Goal: Communication & Community: Answer question/provide support

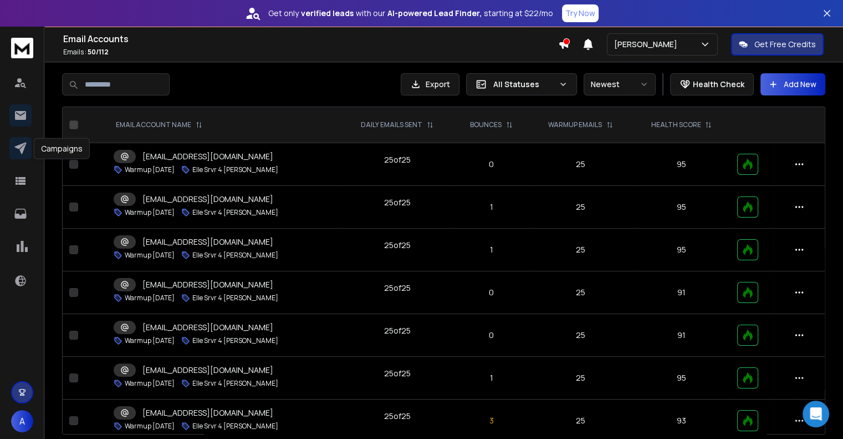
click at [18, 148] on icon at bounding box center [20, 148] width 12 height 12
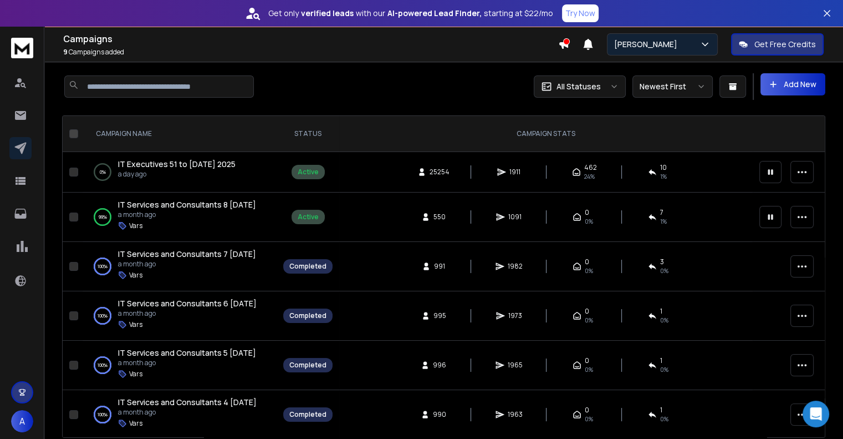
click at [643, 39] on p "[PERSON_NAME]" at bounding box center [648, 44] width 68 height 11
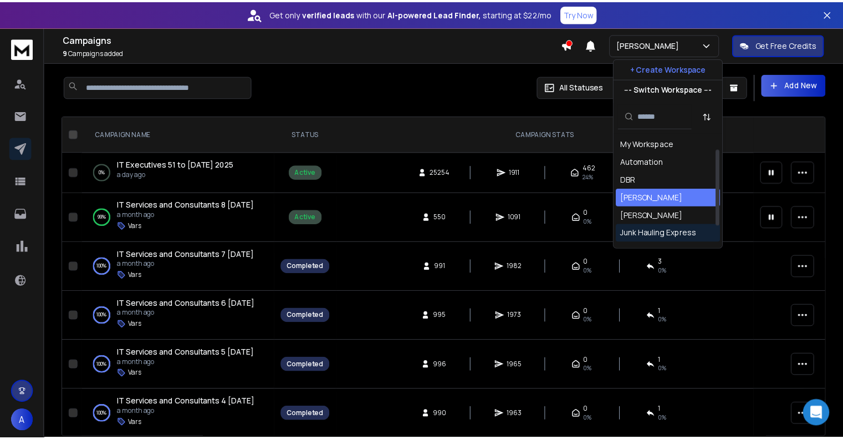
scroll to position [49, 0]
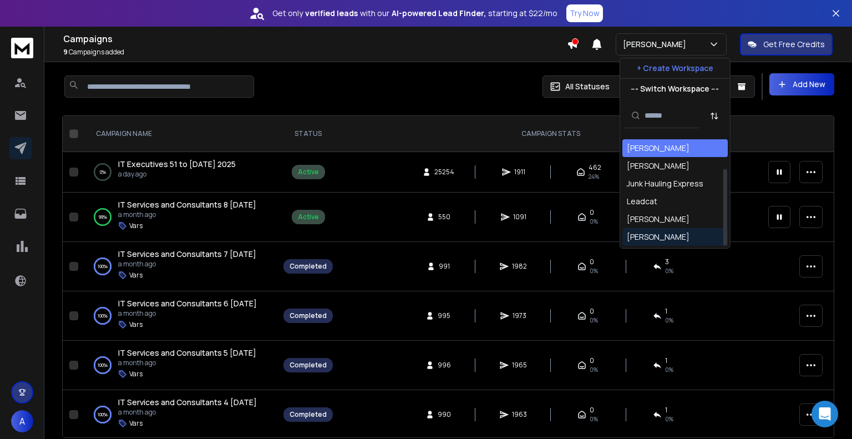
click at [660, 239] on div "[PERSON_NAME]" at bounding box center [658, 236] width 63 height 11
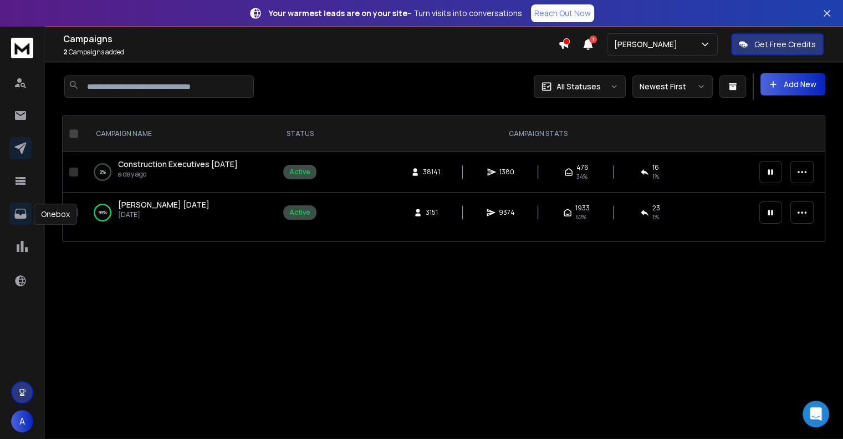
click at [24, 212] on icon at bounding box center [20, 213] width 13 height 13
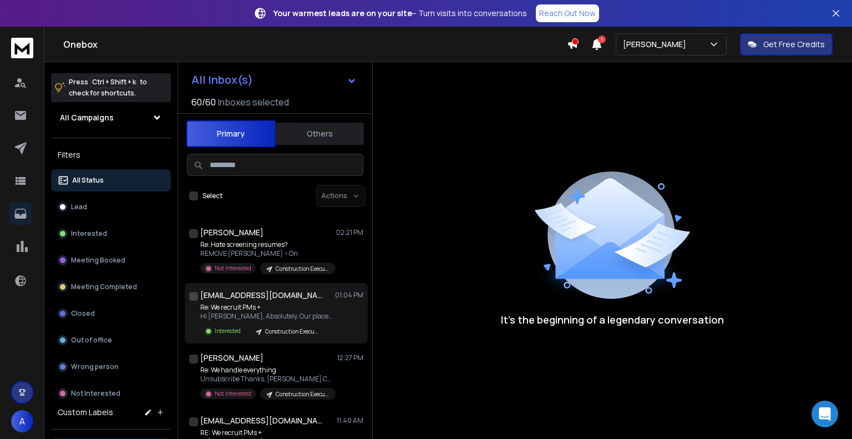
click at [301, 319] on p "Hi Nate, Absolutely. Our placement fee" at bounding box center [266, 316] width 133 height 9
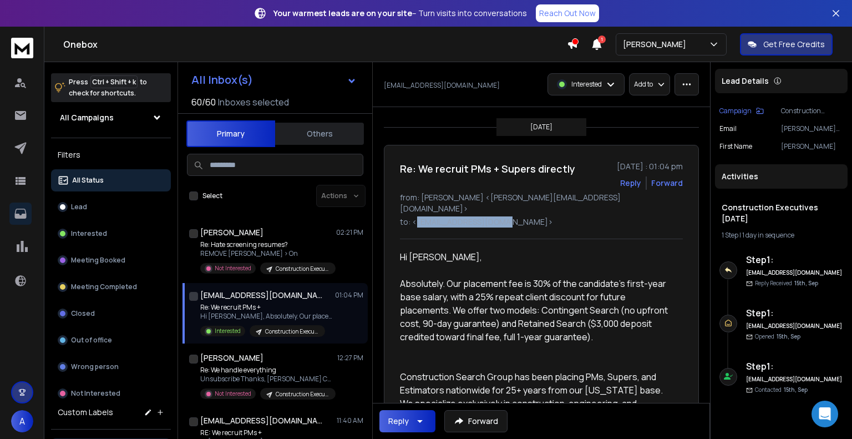
drag, startPoint x: 504, startPoint y: 214, endPoint x: 417, endPoint y: 210, distance: 87.1
click at [417, 216] on p "to: <nlawrence@fdcoxen.com>" at bounding box center [541, 221] width 283 height 11
copy p "nlawrence@fdcoxen.com"
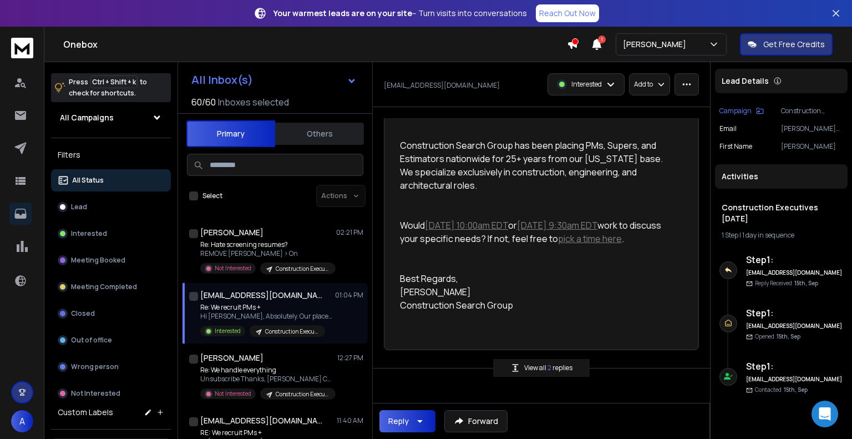
scroll to position [235, 0]
click at [536, 364] on p "View all 2 replies" at bounding box center [548, 367] width 48 height 9
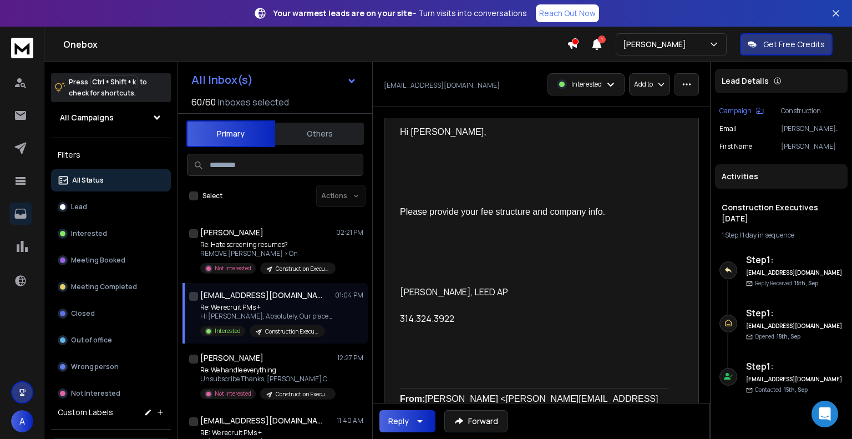
scroll to position [568, 0]
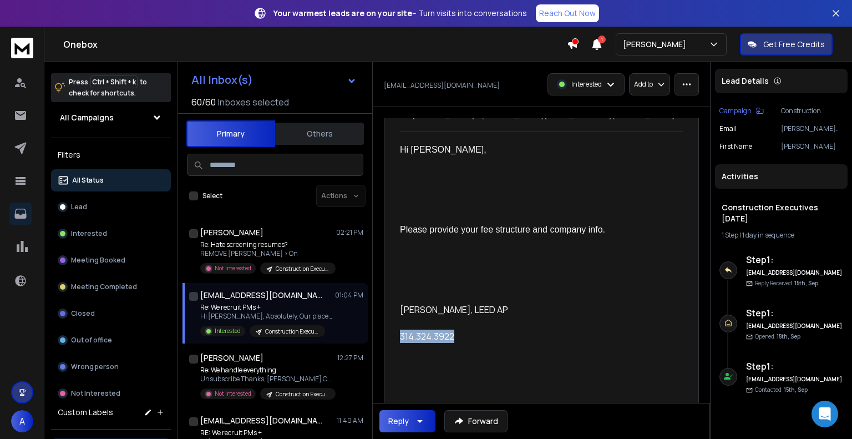
drag, startPoint x: 458, startPoint y: 370, endPoint x: 396, endPoint y: 372, distance: 62.1
copy div "314.324.3922"
click at [22, 153] on icon at bounding box center [20, 147] width 13 height 13
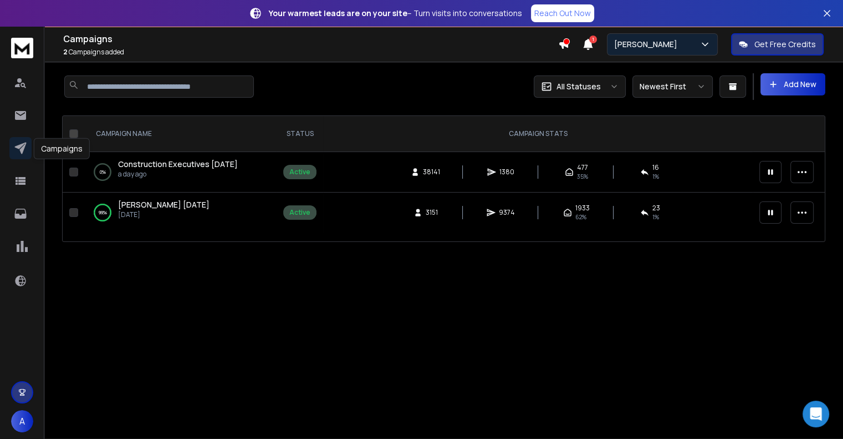
click at [651, 50] on button "Tom Culligan" at bounding box center [662, 44] width 111 height 22
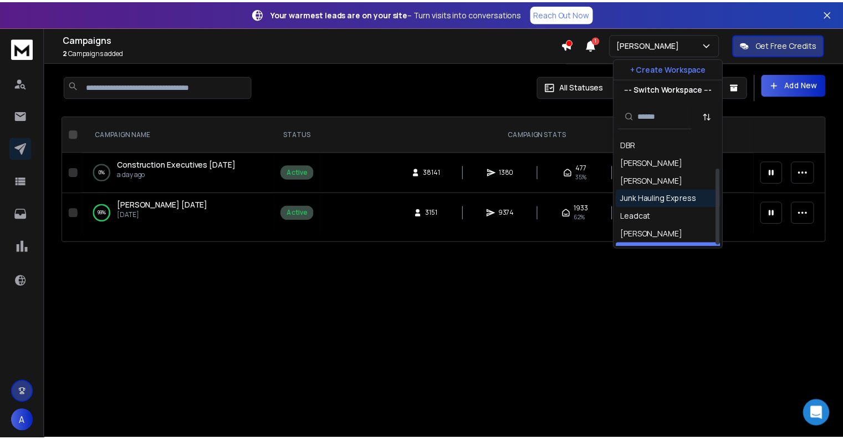
scroll to position [49, 0]
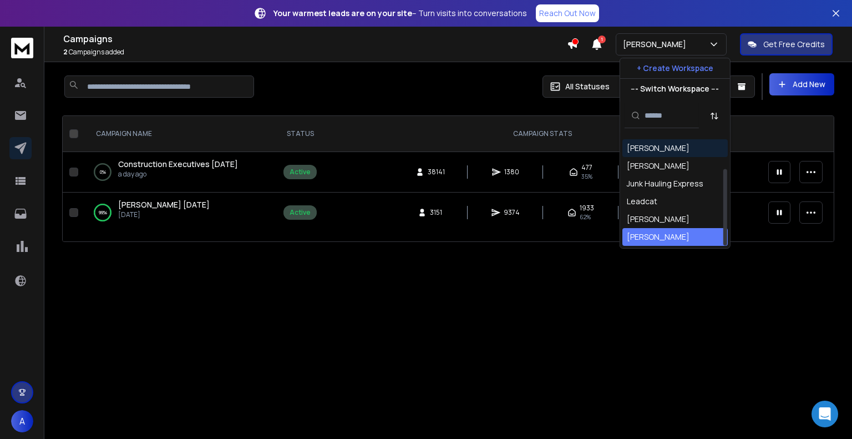
click at [645, 152] on div "Elle Sheridan" at bounding box center [658, 148] width 63 height 11
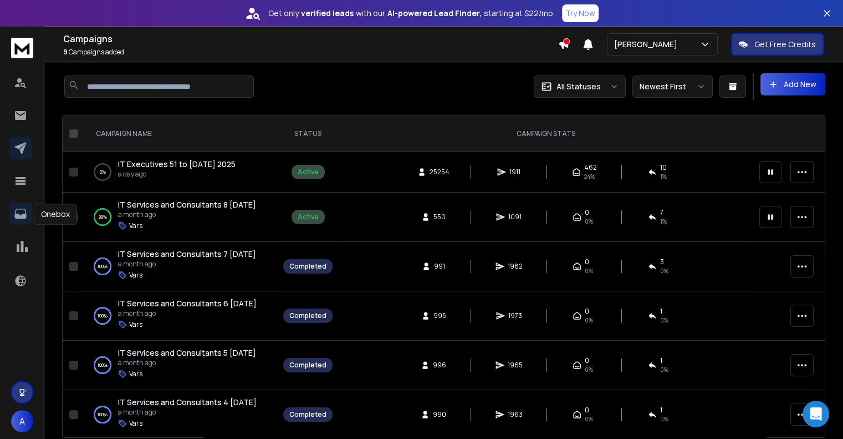
click at [28, 216] on link at bounding box center [20, 213] width 22 height 22
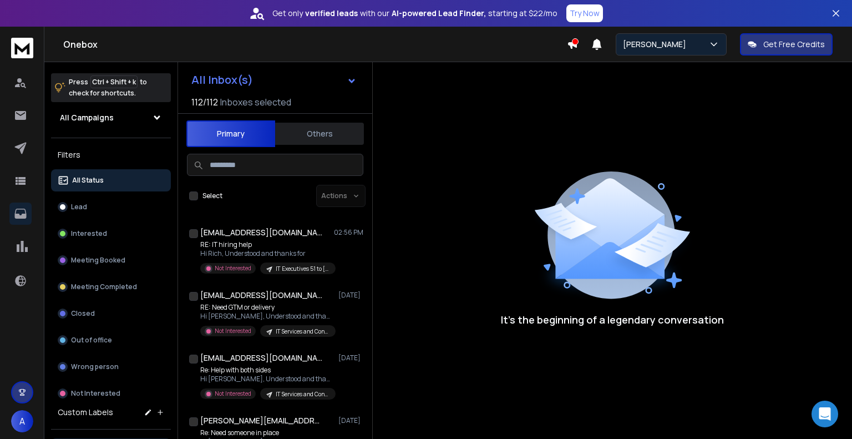
click at [646, 49] on p "Elle Sheridan" at bounding box center [657, 44] width 68 height 11
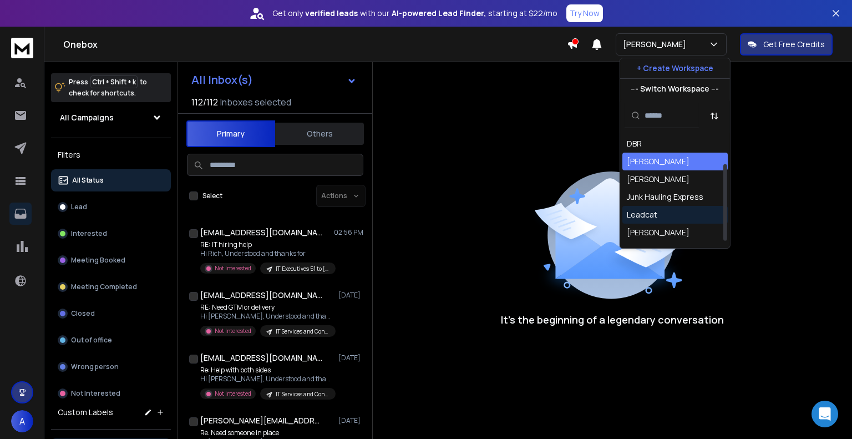
scroll to position [49, 0]
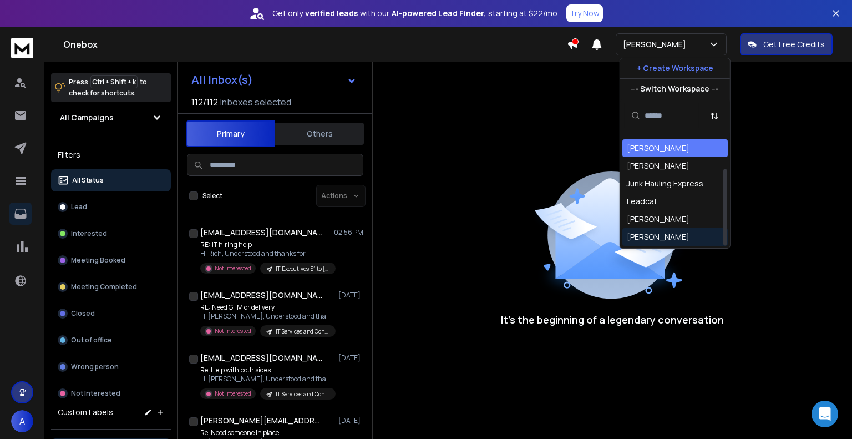
click at [655, 238] on div "Tom Culligan" at bounding box center [658, 236] width 63 height 11
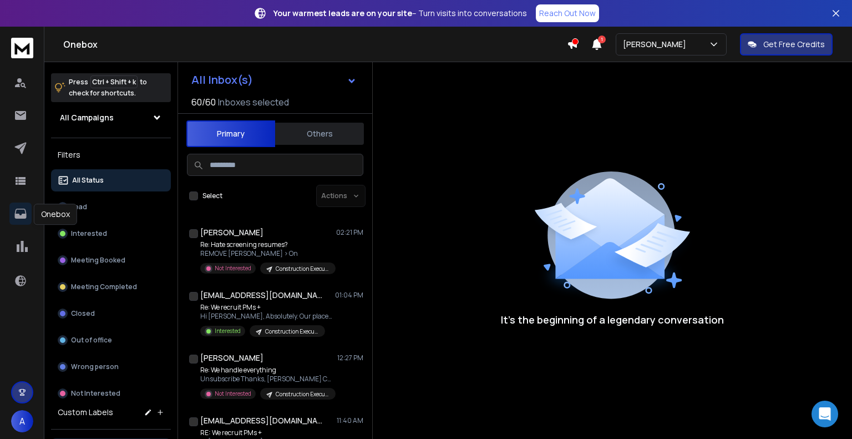
click at [24, 218] on icon at bounding box center [20, 214] width 12 height 10
click at [24, 151] on icon at bounding box center [20, 147] width 13 height 13
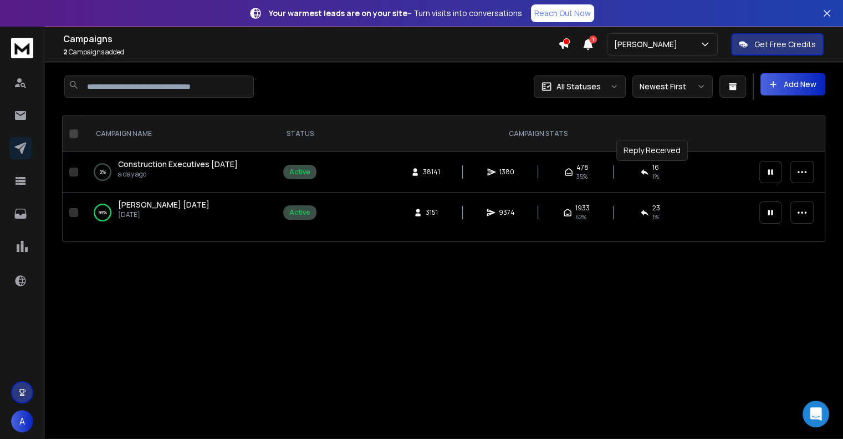
click at [656, 166] on span "16" at bounding box center [656, 167] width 7 height 9
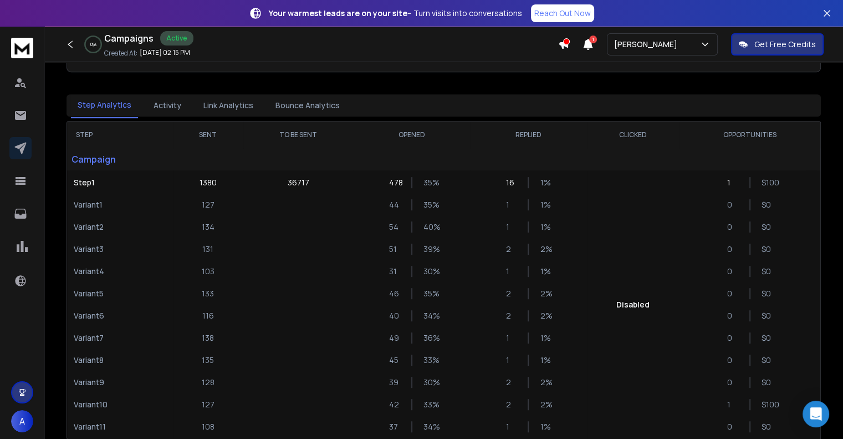
scroll to position [501, 0]
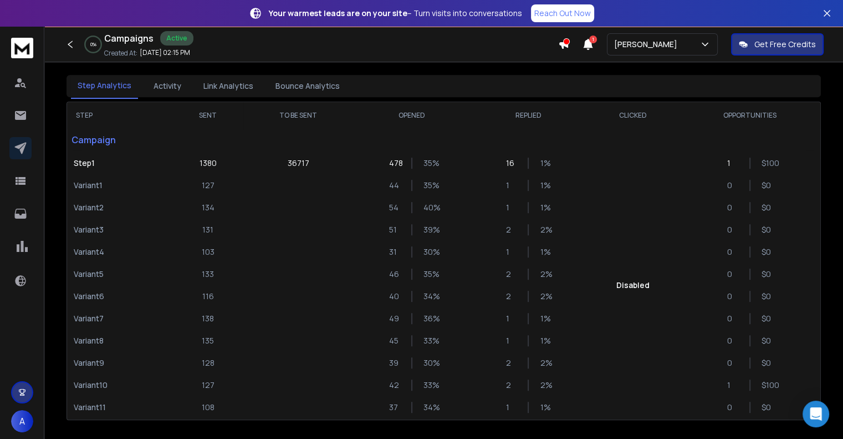
click at [175, 90] on button "Activity" at bounding box center [167, 86] width 41 height 24
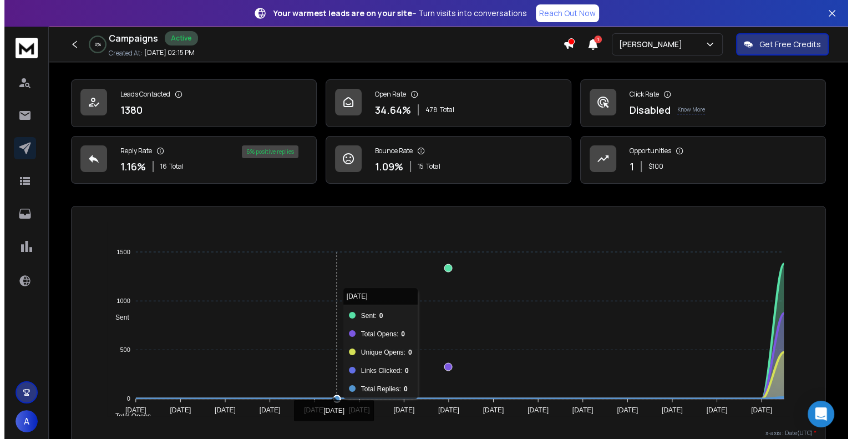
scroll to position [0, 0]
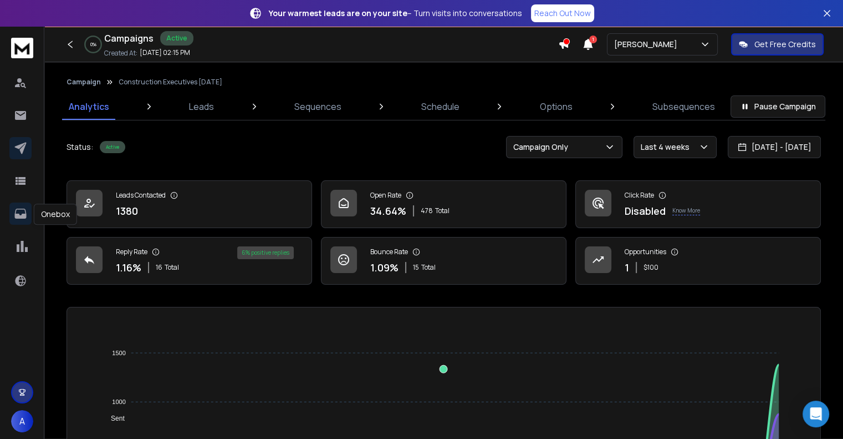
click at [18, 213] on icon at bounding box center [20, 213] width 13 height 13
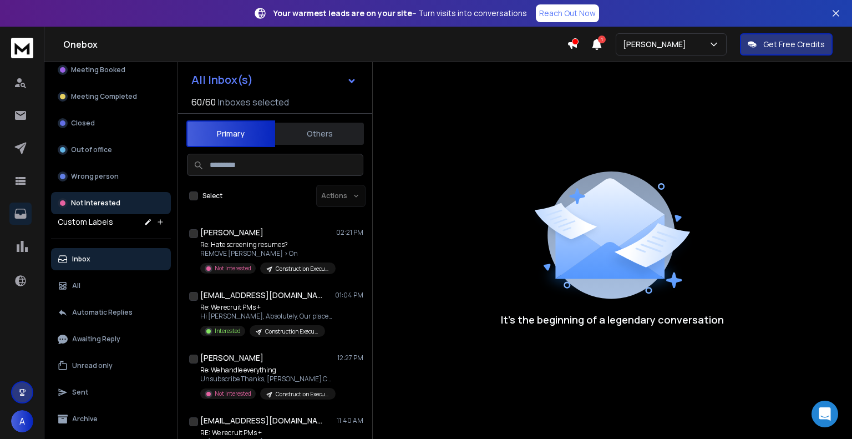
click at [89, 199] on p "Not Interested" at bounding box center [95, 203] width 49 height 9
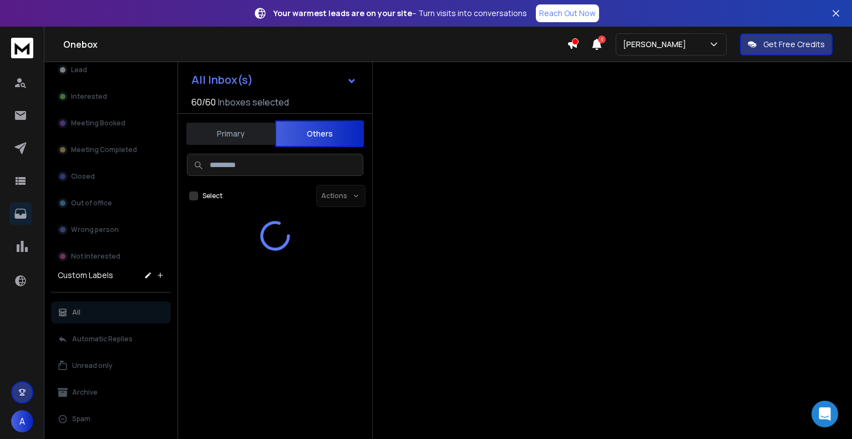
click at [319, 130] on button "Others" at bounding box center [319, 133] width 89 height 27
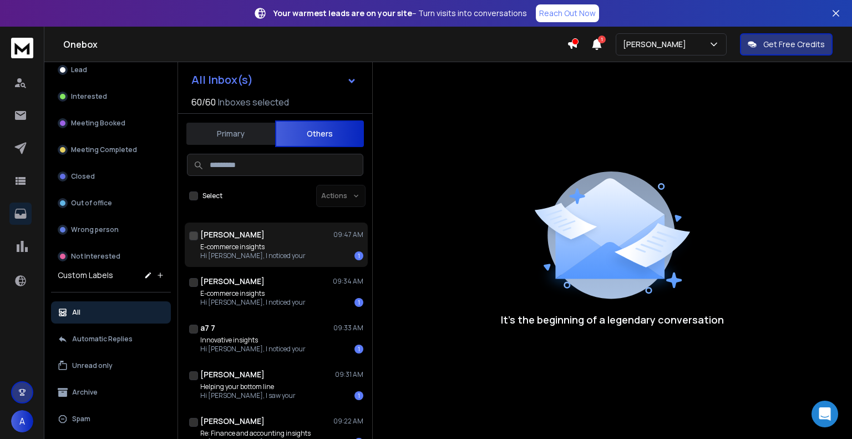
scroll to position [388, 0]
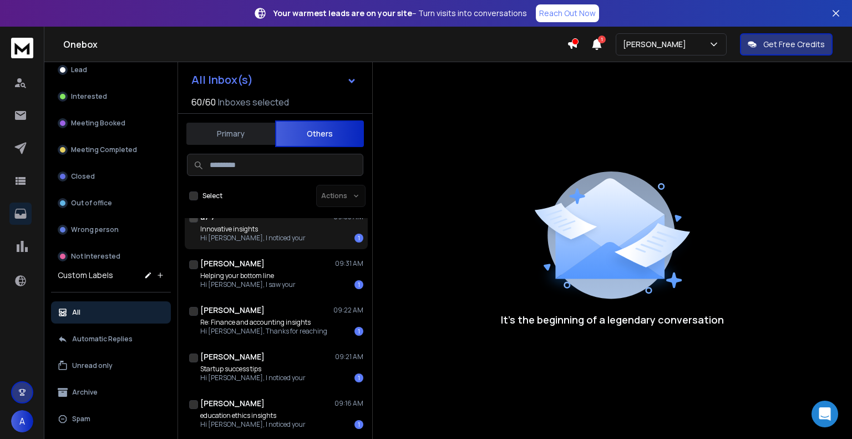
click at [242, 237] on p "Hi Tom, I noticed your" at bounding box center [252, 237] width 105 height 9
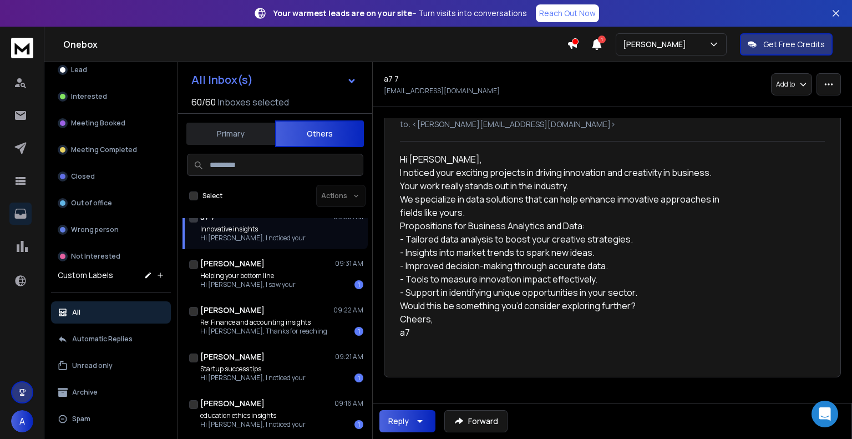
scroll to position [0, 0]
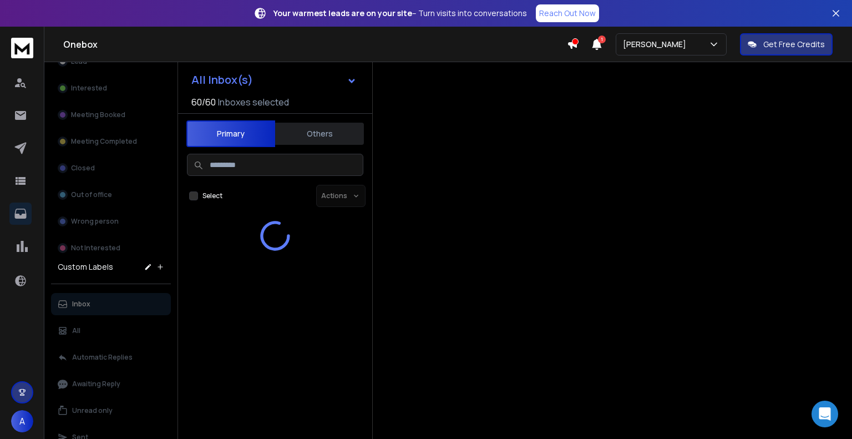
click at [228, 132] on button "Primary" at bounding box center [230, 133] width 89 height 27
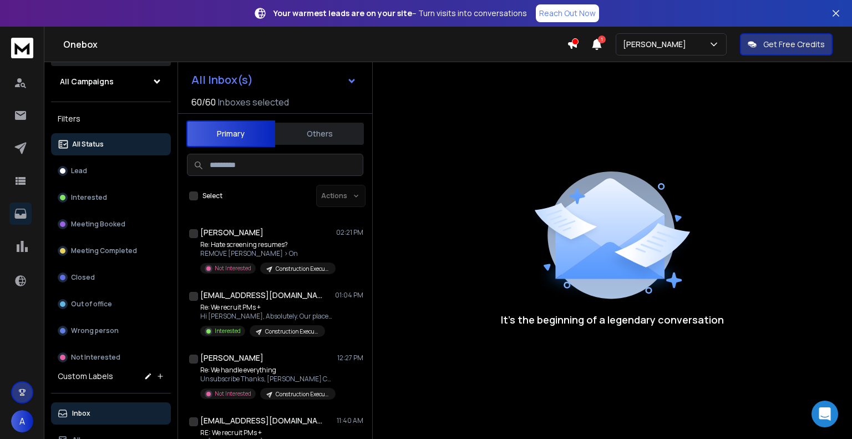
scroll to position [55, 0]
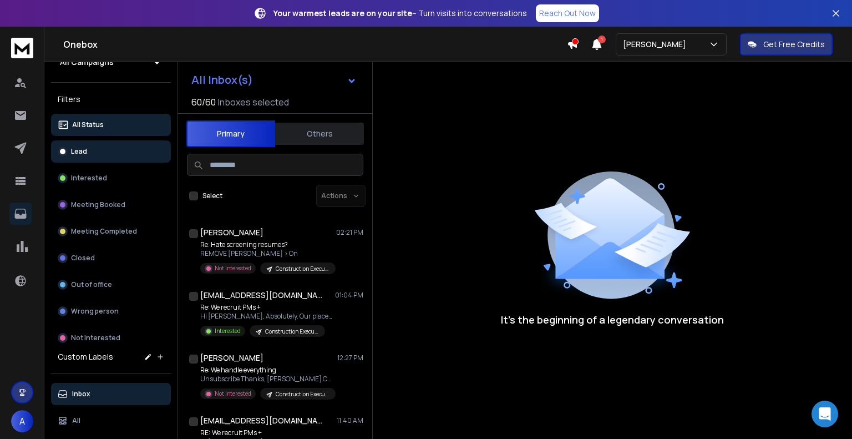
click at [94, 154] on button "Lead" at bounding box center [111, 151] width 120 height 22
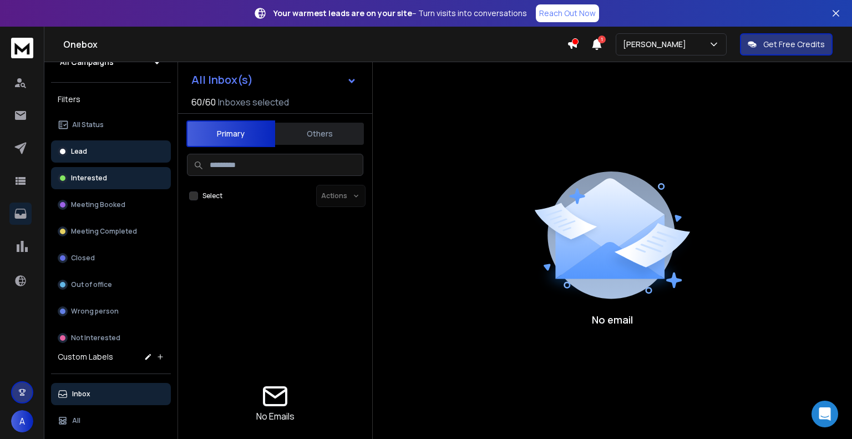
click at [93, 177] on p "Interested" at bounding box center [89, 178] width 36 height 9
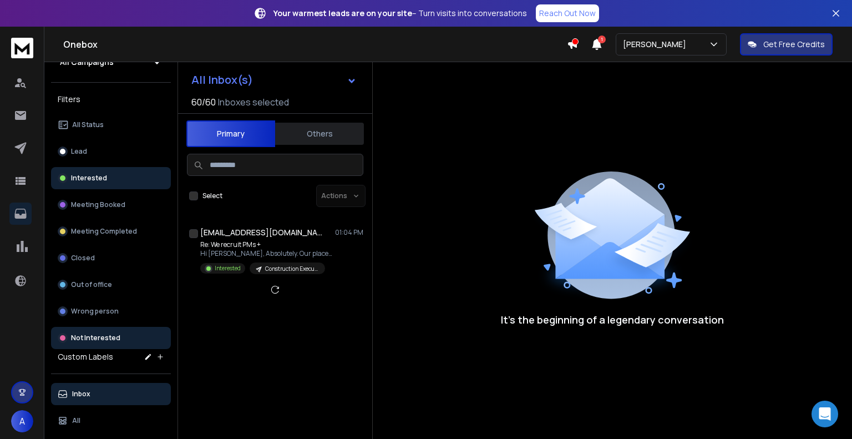
click at [91, 335] on p "Not Interested" at bounding box center [95, 337] width 49 height 9
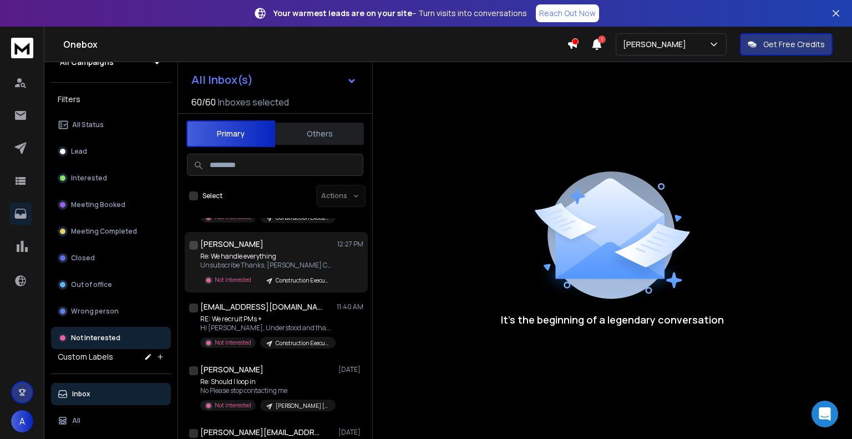
scroll to position [0, 0]
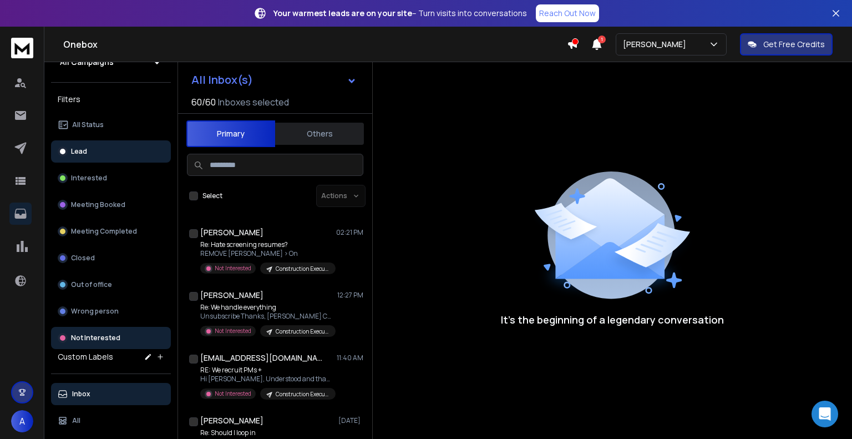
click at [106, 153] on button "Lead" at bounding box center [111, 151] width 120 height 22
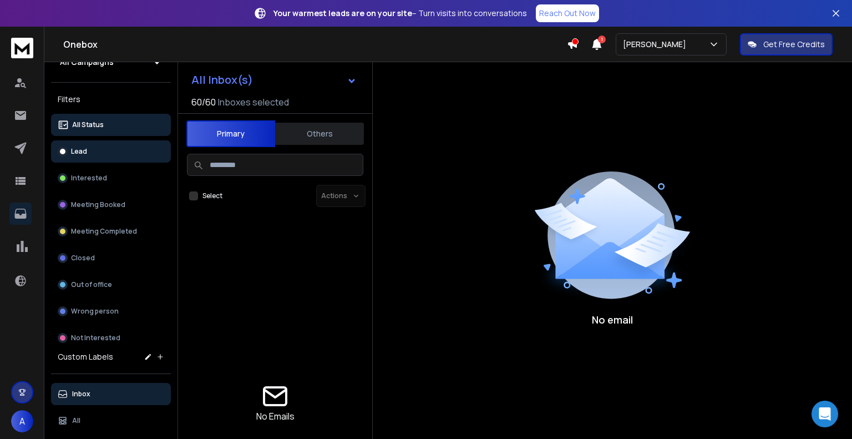
click at [95, 132] on button "All Status" at bounding box center [111, 125] width 120 height 22
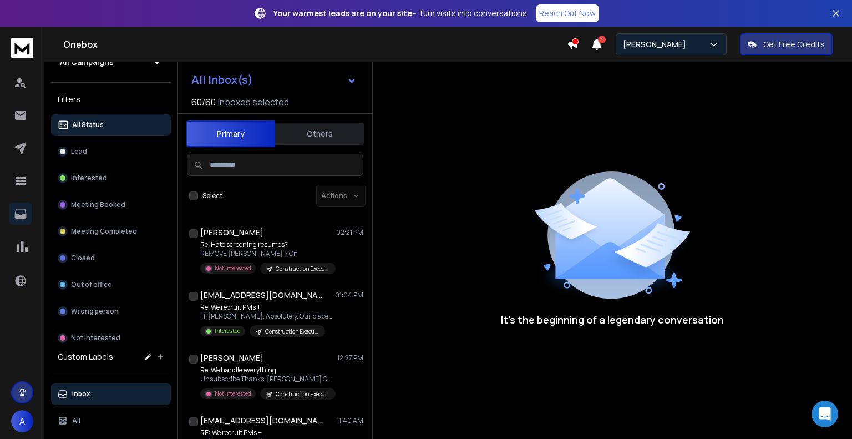
click at [647, 53] on button "[PERSON_NAME]" at bounding box center [671, 44] width 111 height 22
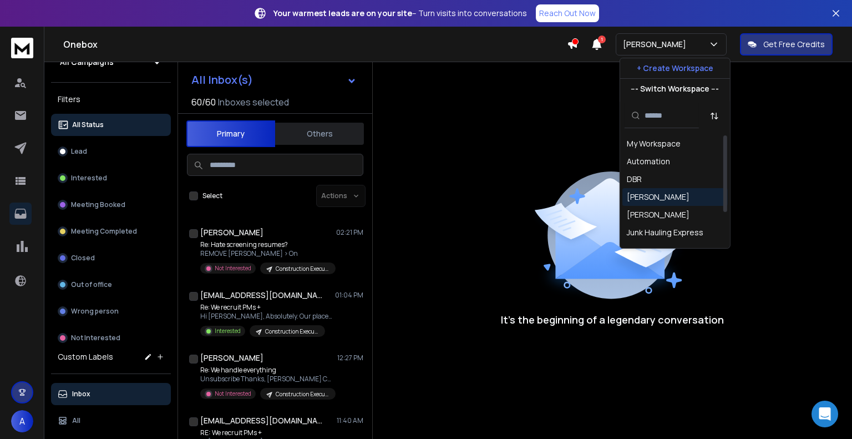
click at [643, 201] on div "[PERSON_NAME]" at bounding box center [658, 196] width 63 height 11
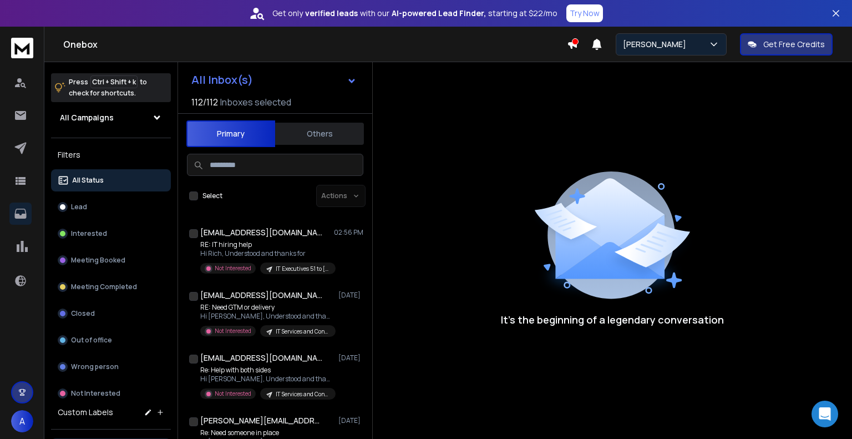
click at [674, 44] on p "[PERSON_NAME]" at bounding box center [657, 44] width 68 height 11
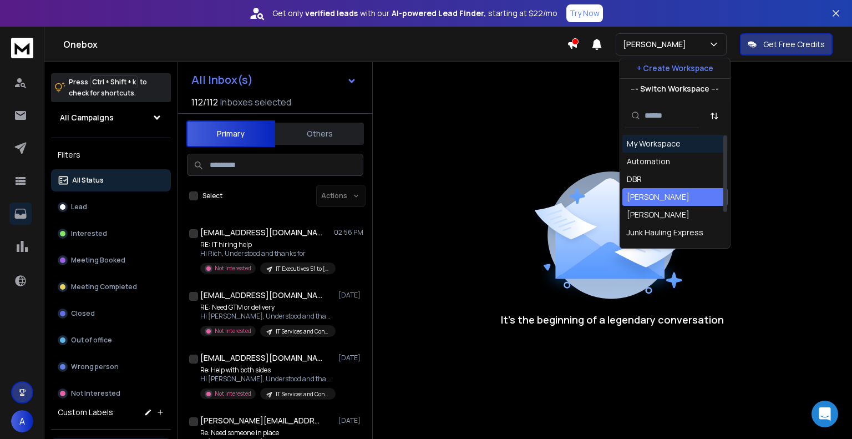
click at [655, 144] on div "My Workspace" at bounding box center [654, 143] width 54 height 11
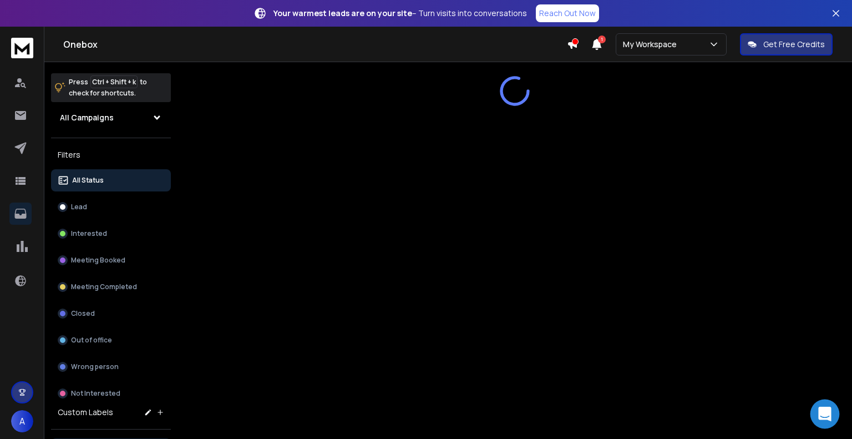
click at [828, 416] on icon "Open Intercom Messenger" at bounding box center [824, 413] width 13 height 14
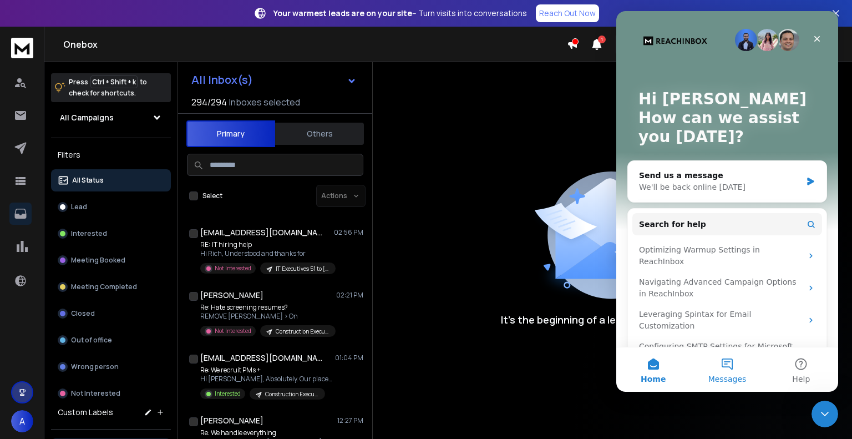
click at [728, 375] on span "Messages" at bounding box center [727, 379] width 38 height 8
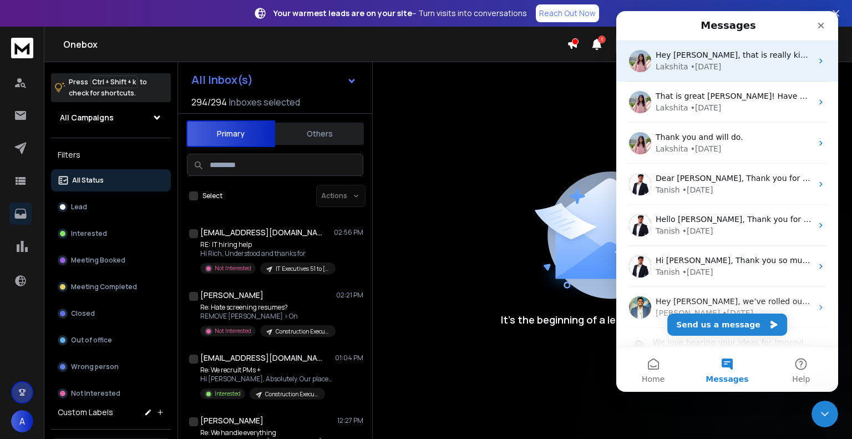
click at [695, 64] on div "• [DATE]" at bounding box center [705, 67] width 31 height 12
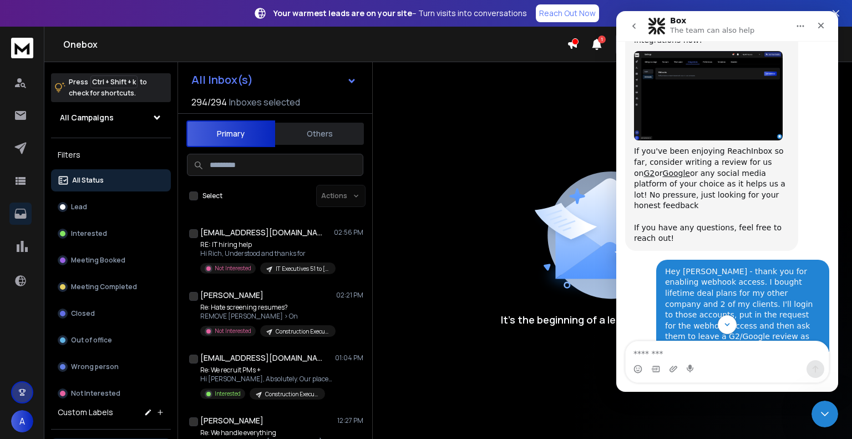
scroll to position [445, 0]
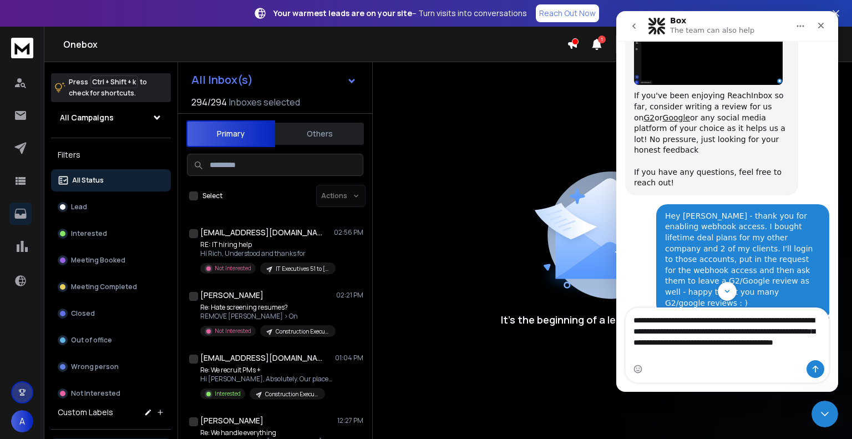
type textarea "**********"
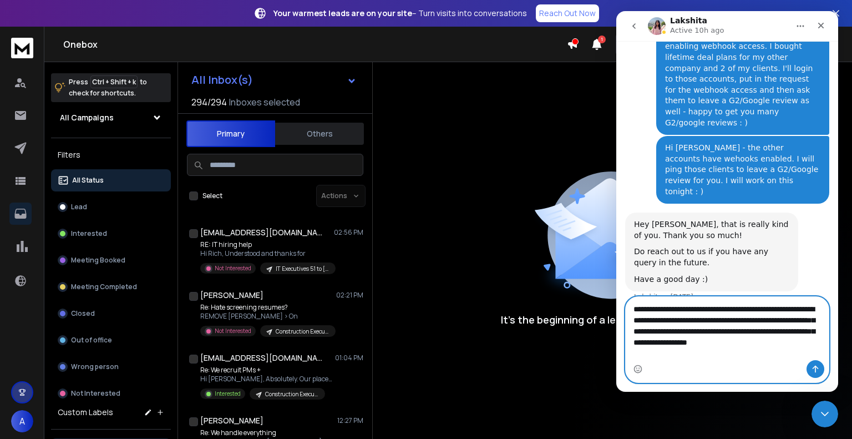
scroll to position [636, 0]
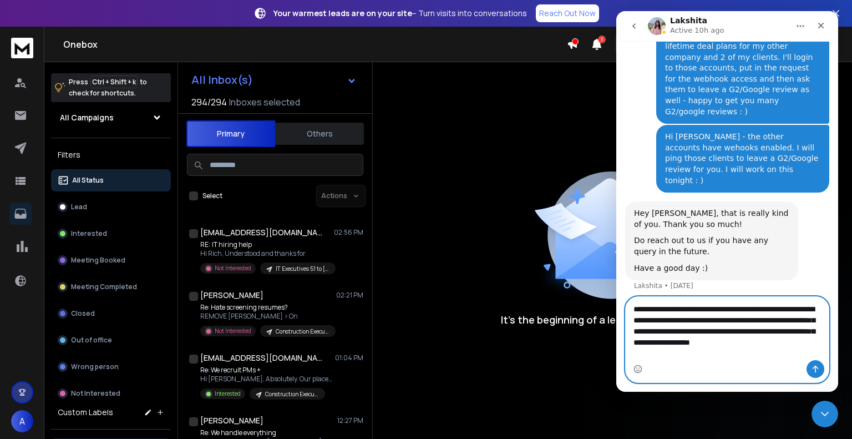
type textarea "**********"
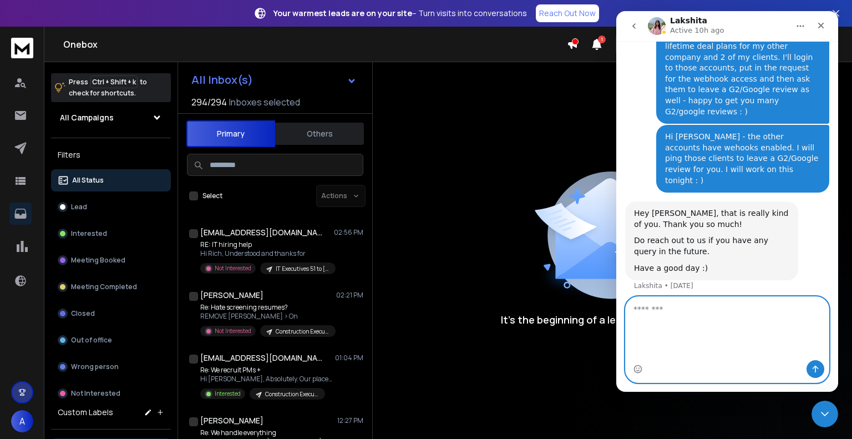
scroll to position [660, 0]
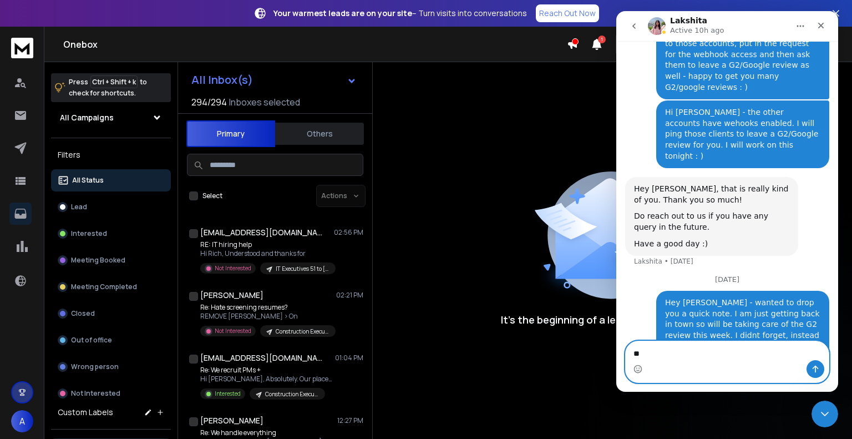
type textarea "*"
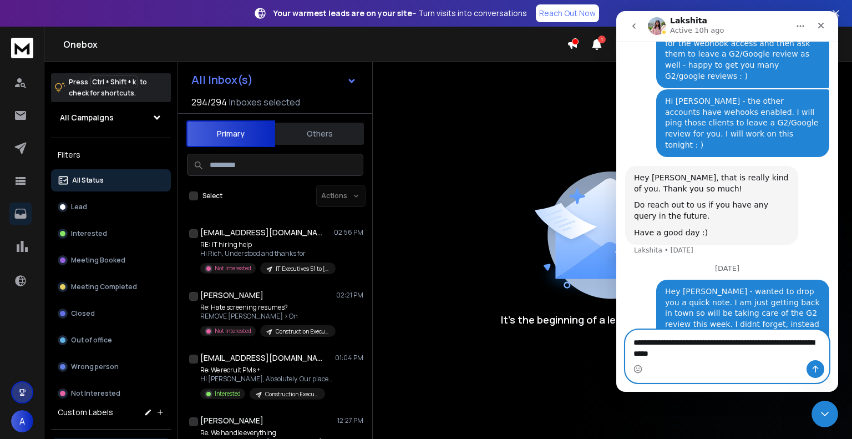
click at [716, 345] on textarea "**********" at bounding box center [727, 345] width 203 height 30
click at [761, 352] on textarea "**********" at bounding box center [727, 345] width 203 height 30
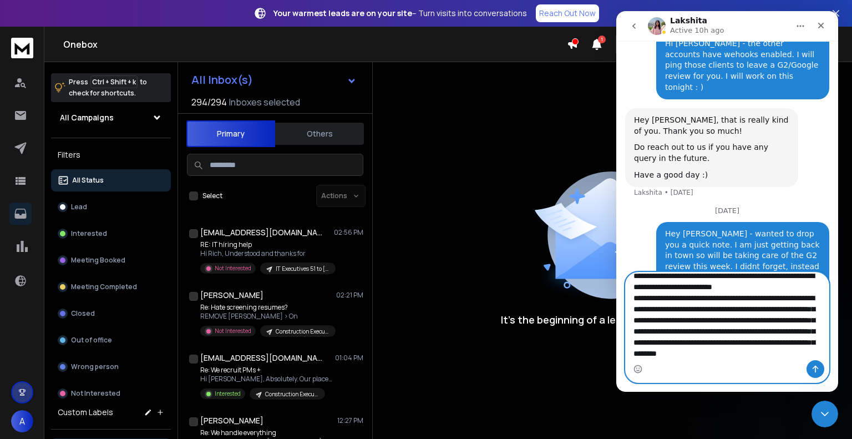
scroll to position [118, 0]
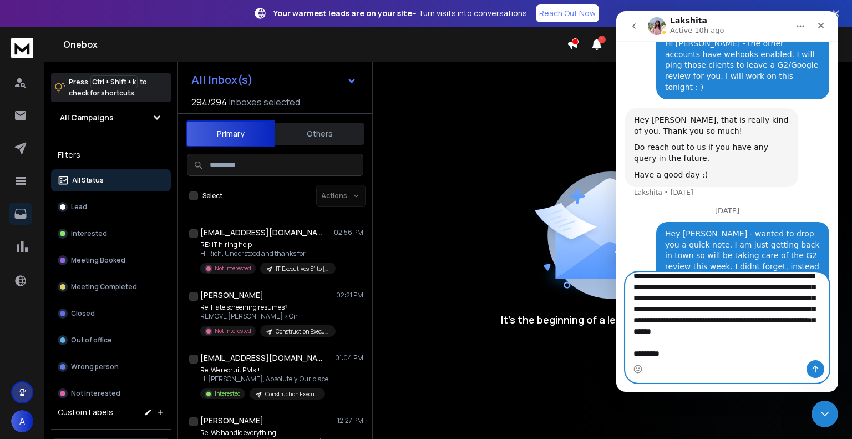
type textarea "**********"
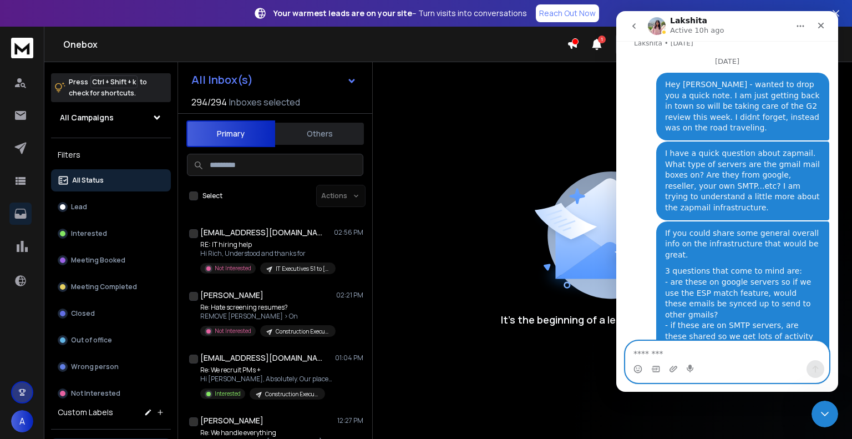
scroll to position [882, 0]
